Goal: Task Accomplishment & Management: Manage account settings

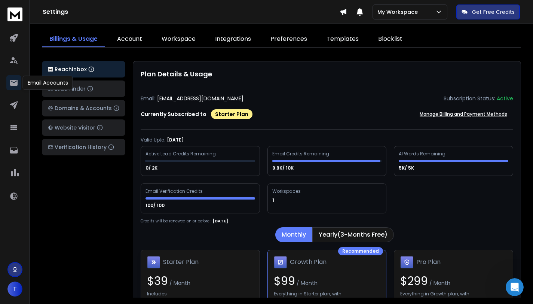
click at [14, 82] on icon at bounding box center [13, 82] width 9 height 9
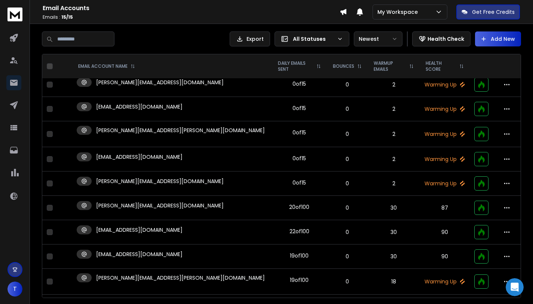
scroll to position [151, 0]
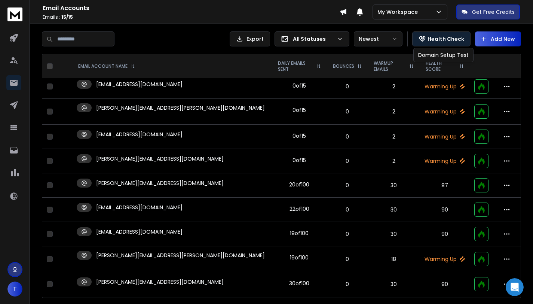
click at [429, 41] on p "Health Check" at bounding box center [445, 38] width 37 height 7
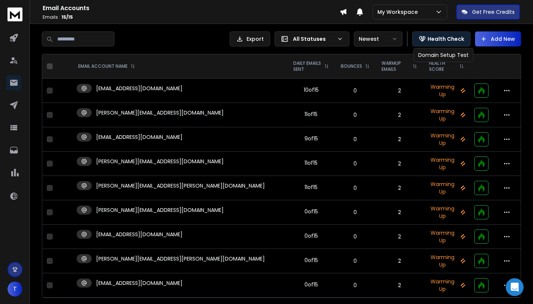
scroll to position [155, 0]
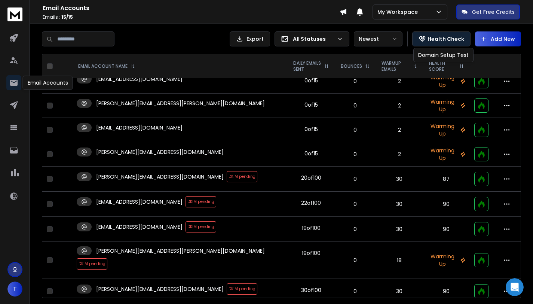
click at [12, 82] on icon at bounding box center [13, 83] width 7 height 6
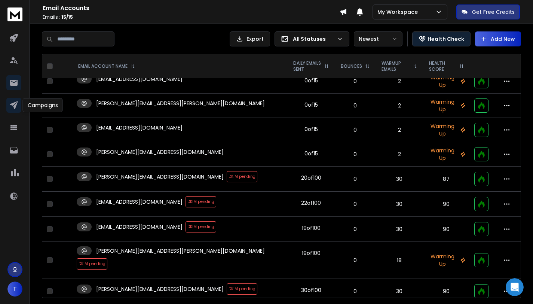
click at [17, 103] on icon at bounding box center [13, 105] width 9 height 9
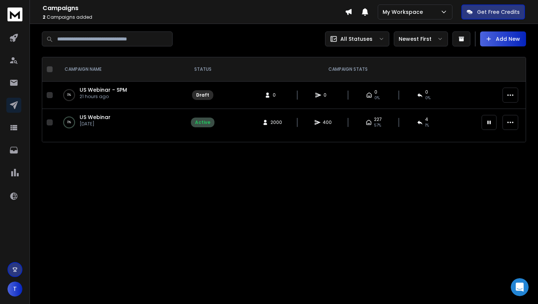
click at [169, 124] on div "0 % US Webinar [DATE]" at bounding box center [121, 122] width 116 height 18
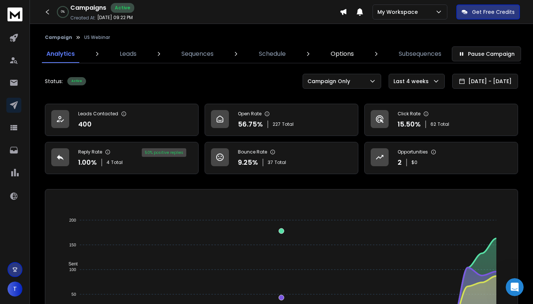
click at [341, 52] on p "Options" at bounding box center [341, 53] width 23 height 9
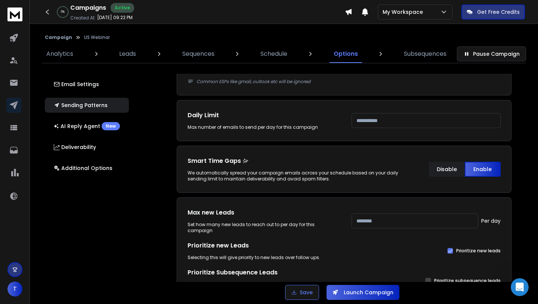
scroll to position [341, 0]
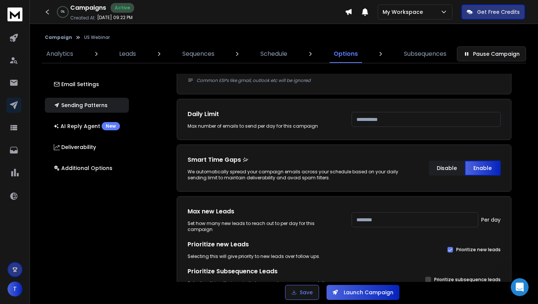
click at [366, 119] on input "***" at bounding box center [426, 119] width 149 height 15
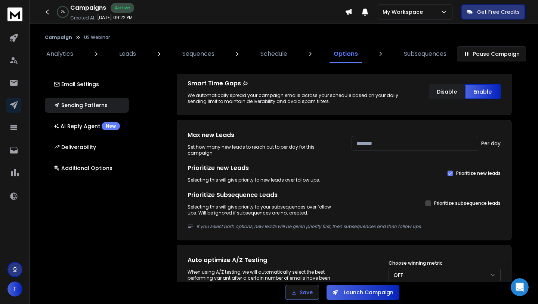
scroll to position [420, 0]
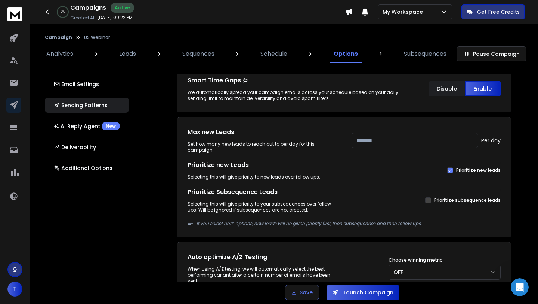
type input "****"
click at [370, 142] on input "***" at bounding box center [415, 140] width 127 height 15
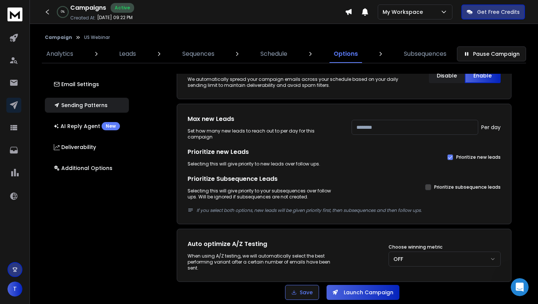
scroll to position [434, 0]
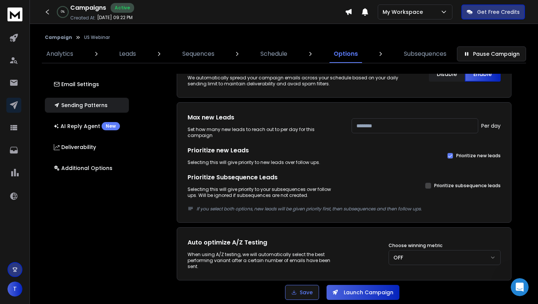
type input "****"
click at [451, 155] on div "Prioritize new leads" at bounding box center [473, 156] width 53 height 6
click at [448, 156] on button "Prioritize new leads" at bounding box center [450, 156] width 6 height 6
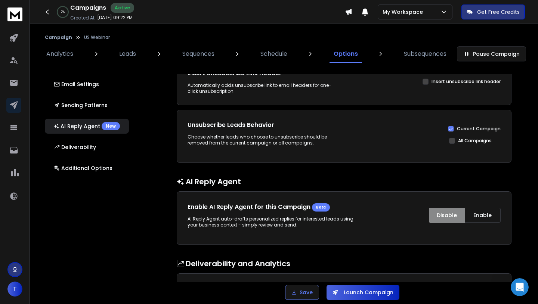
scroll to position [745, 0]
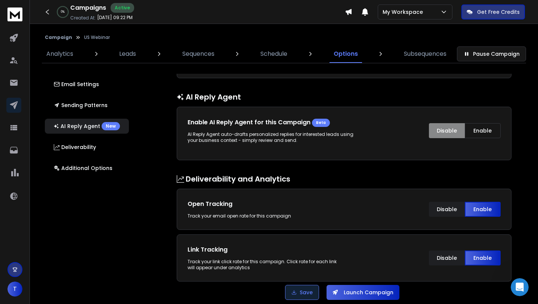
click at [307, 288] on button "Save" at bounding box center [302, 291] width 34 height 15
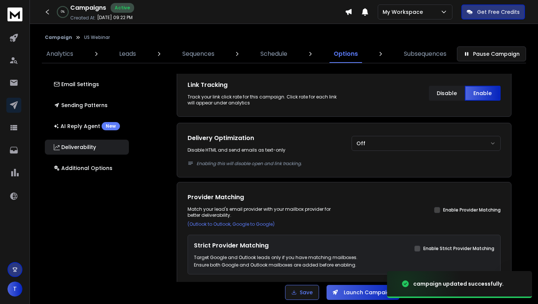
scroll to position [911, 0]
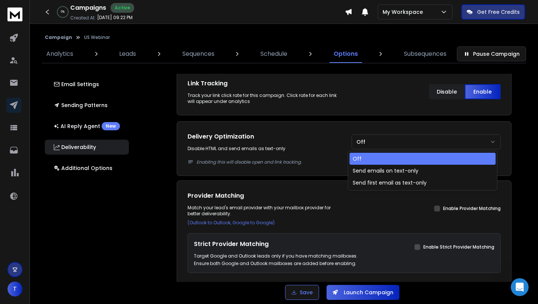
click at [382, 148] on button "Off" at bounding box center [426, 141] width 149 height 15
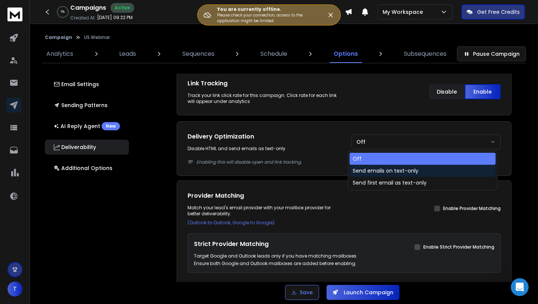
scroll to position [549, 0]
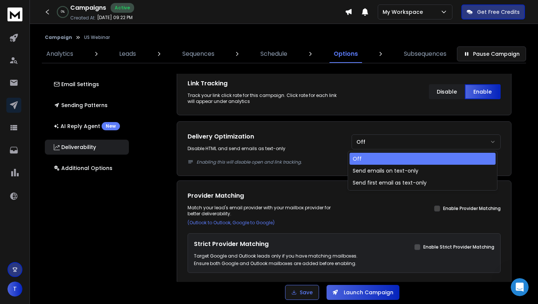
click at [529, 112] on div "Email Accounts Accounts to Use Select one or more accounts to send emails from …" at bounding box center [348, 178] width 415 height 208
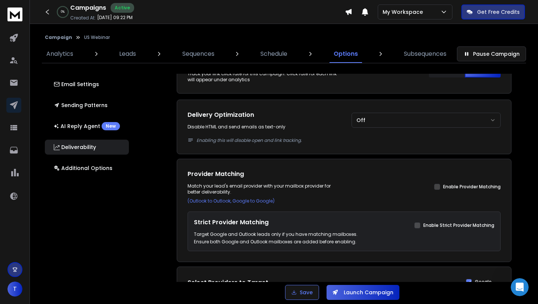
scroll to position [0, 0]
